Goal: Navigation & Orientation: Find specific page/section

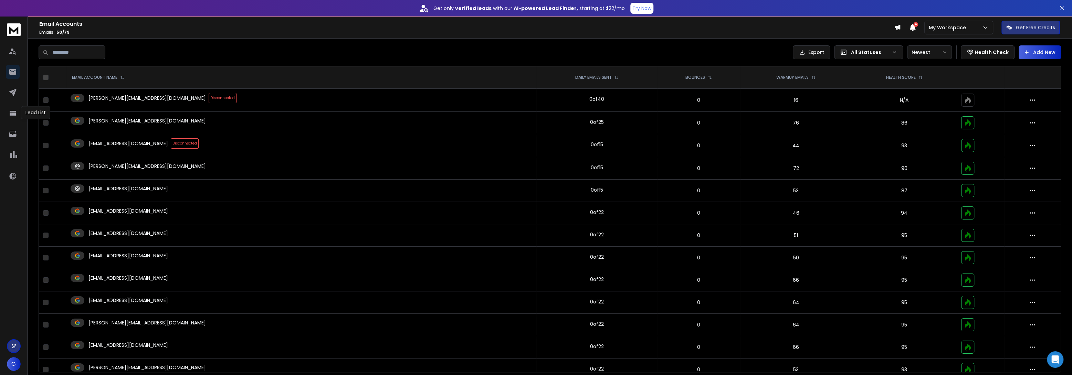
click at [23, 91] on div "G" at bounding box center [14, 197] width 28 height 361
click at [11, 88] on icon at bounding box center [13, 92] width 8 height 8
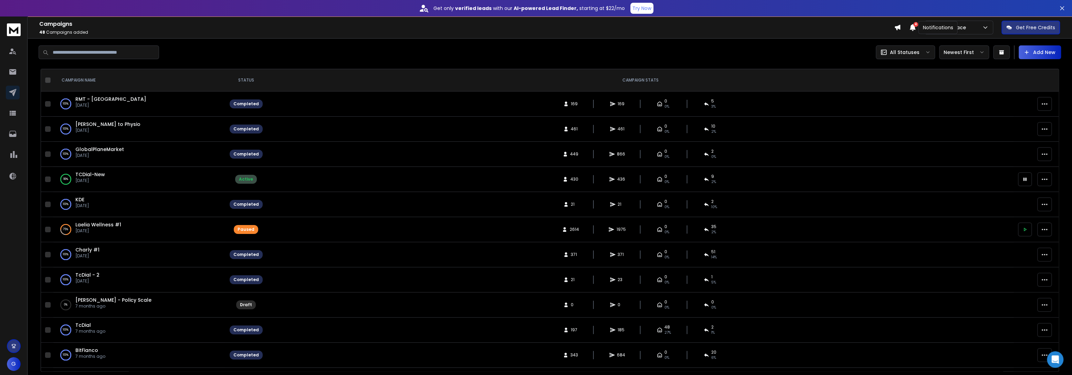
click at [925, 29] on div "Notifications" at bounding box center [937, 27] width 39 height 13
click at [918, 27] on div "Notifications" at bounding box center [937, 27] width 39 height 13
click at [914, 26] on span "4" at bounding box center [915, 24] width 5 height 5
click at [4, 68] on div "G" at bounding box center [14, 197] width 28 height 361
click at [15, 53] on icon at bounding box center [13, 51] width 8 height 8
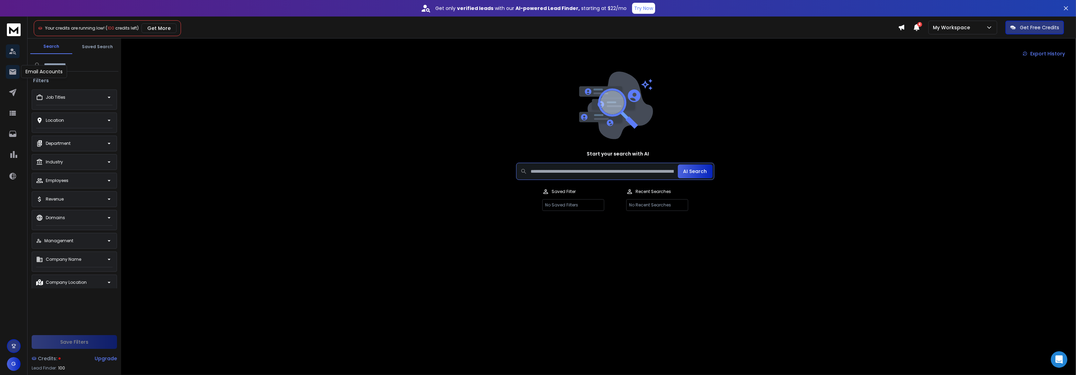
click at [14, 66] on link at bounding box center [13, 72] width 14 height 14
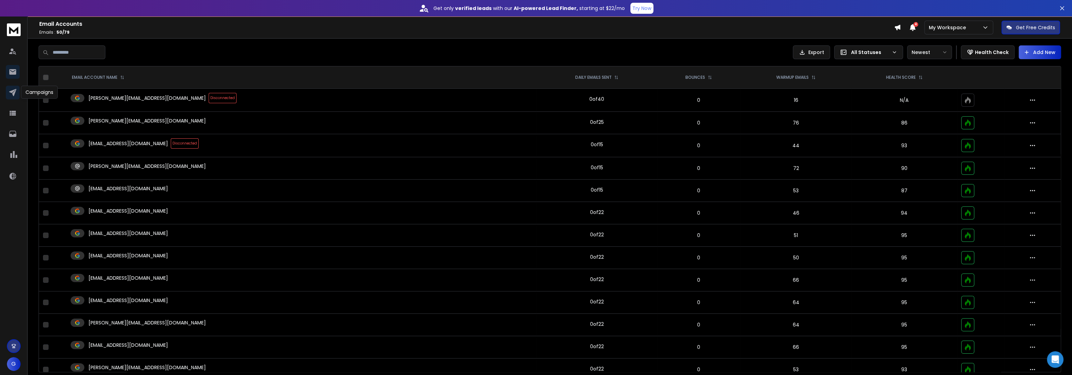
click at [13, 91] on icon at bounding box center [12, 92] width 7 height 7
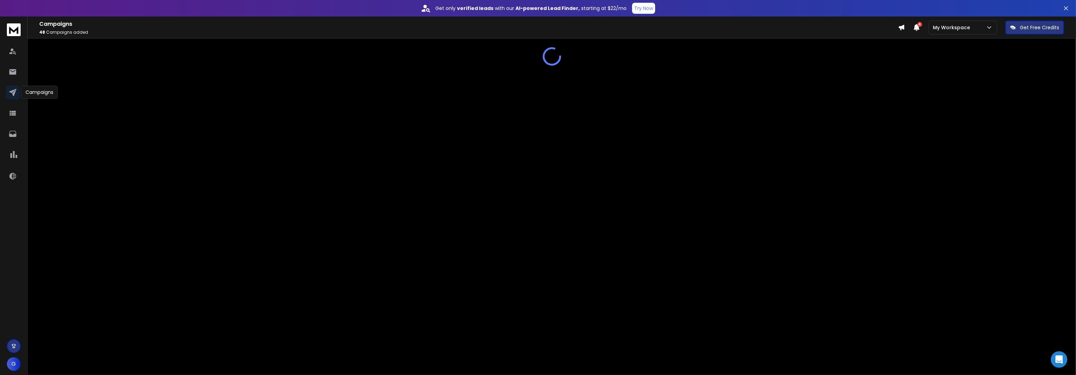
click at [13, 91] on icon at bounding box center [12, 92] width 7 height 7
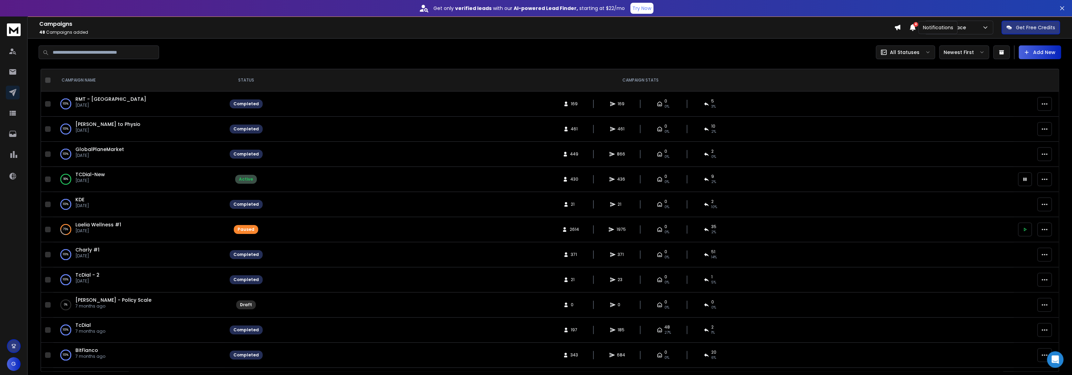
click at [913, 27] on icon at bounding box center [912, 27] width 6 height 7
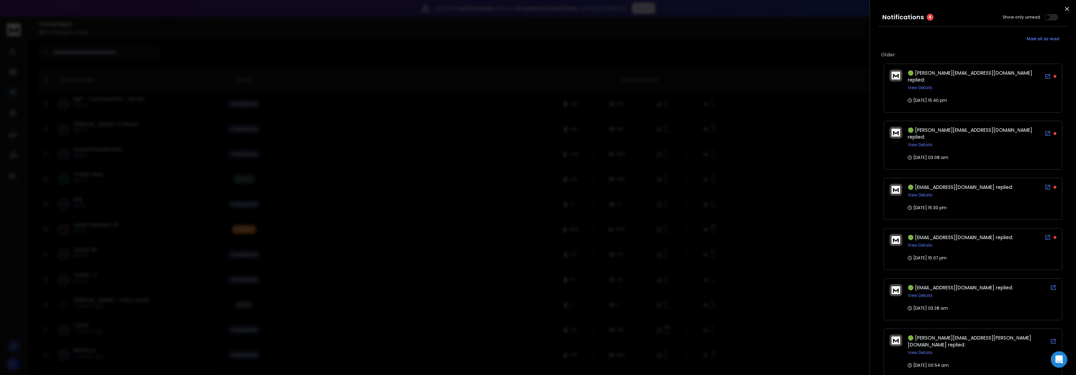
click at [1065, 8] on icon "button" at bounding box center [1067, 9] width 7 height 7
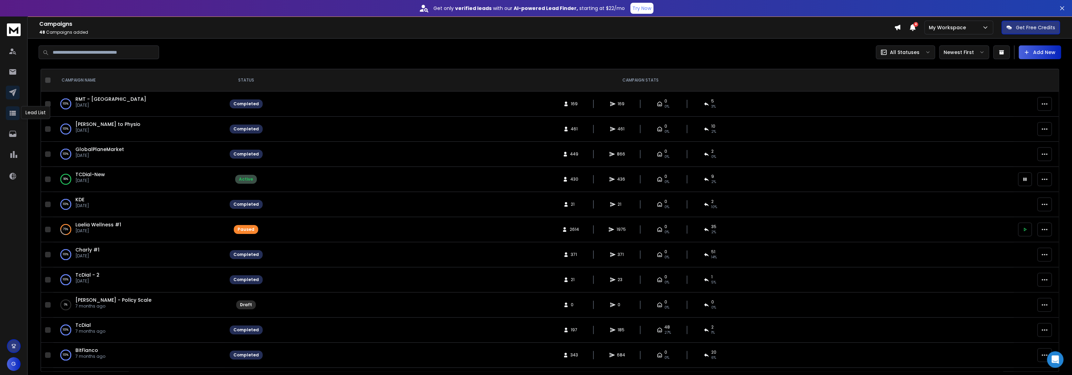
click at [17, 115] on link at bounding box center [13, 113] width 14 height 14
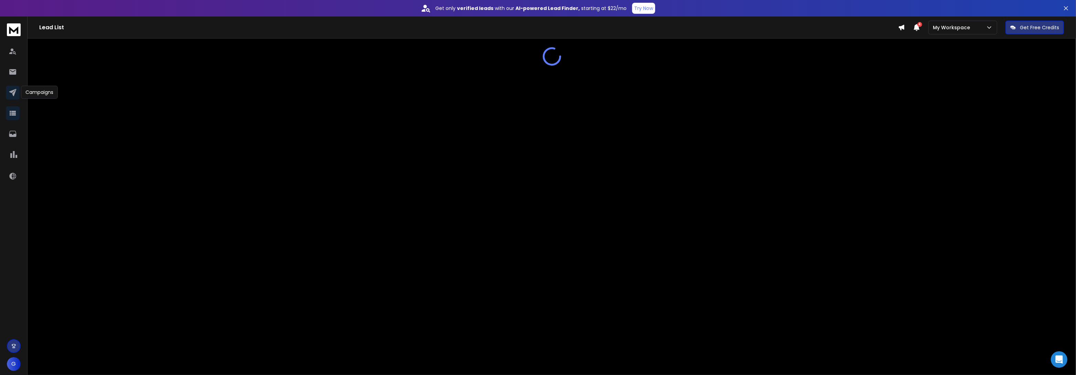
click at [18, 88] on link at bounding box center [13, 93] width 14 height 14
click at [16, 90] on icon at bounding box center [13, 92] width 8 height 8
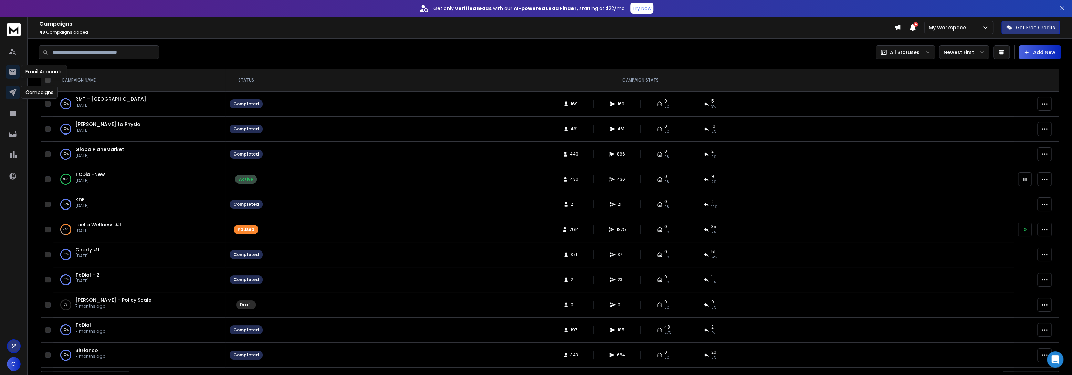
click at [13, 69] on icon at bounding box center [13, 72] width 8 height 8
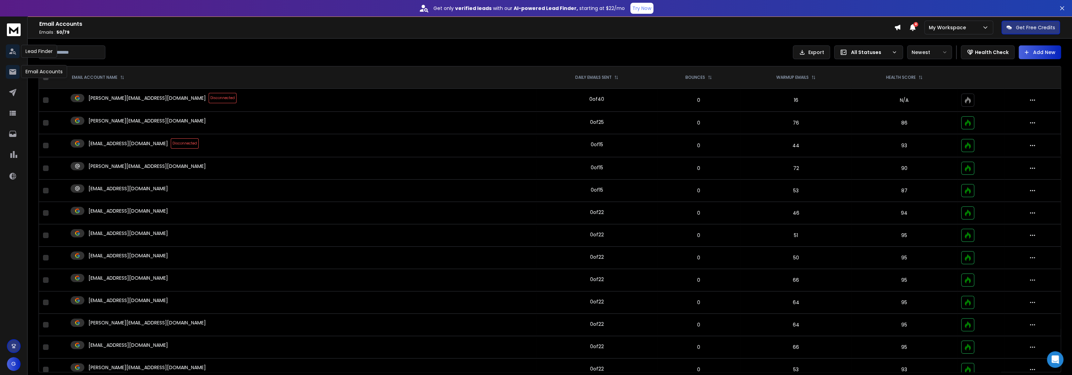
click at [14, 48] on icon at bounding box center [13, 51] width 8 height 8
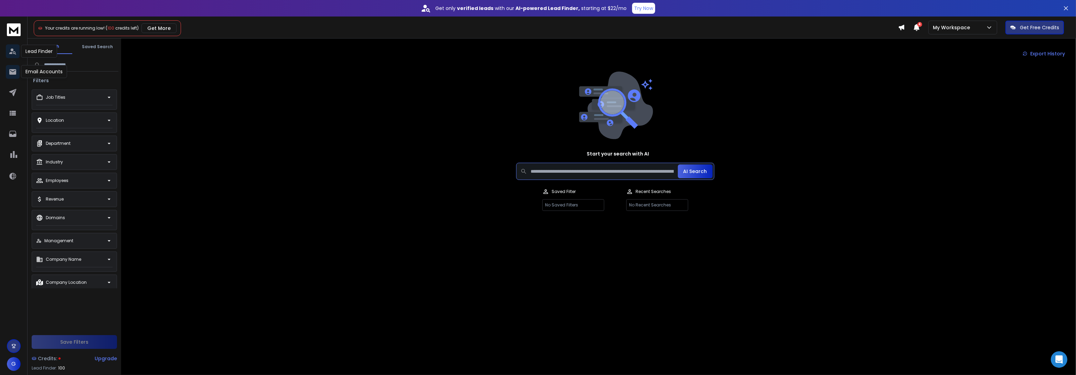
click at [17, 73] on link at bounding box center [13, 72] width 14 height 14
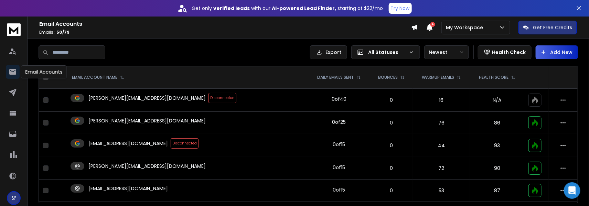
click at [17, 69] on icon at bounding box center [13, 72] width 8 height 8
click at [14, 69] on icon at bounding box center [13, 72] width 8 height 8
click at [12, 86] on link at bounding box center [13, 93] width 14 height 14
click at [17, 92] on icon at bounding box center [13, 92] width 8 height 8
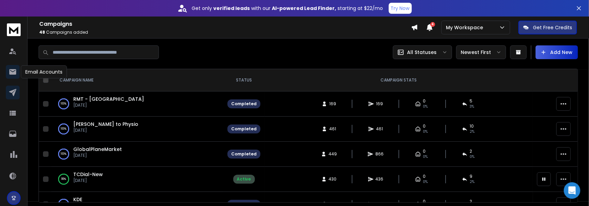
click at [17, 72] on link at bounding box center [13, 72] width 14 height 14
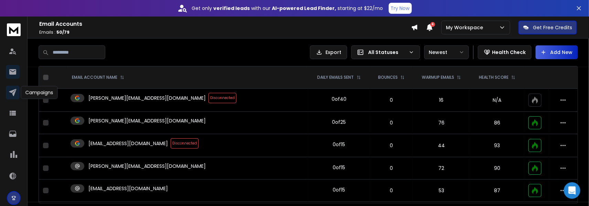
click at [16, 93] on icon at bounding box center [13, 92] width 8 height 8
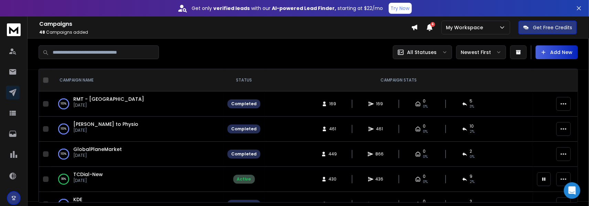
click at [281, 54] on div at bounding box center [174, 52] width 270 height 14
